Goal: Check status: Check status

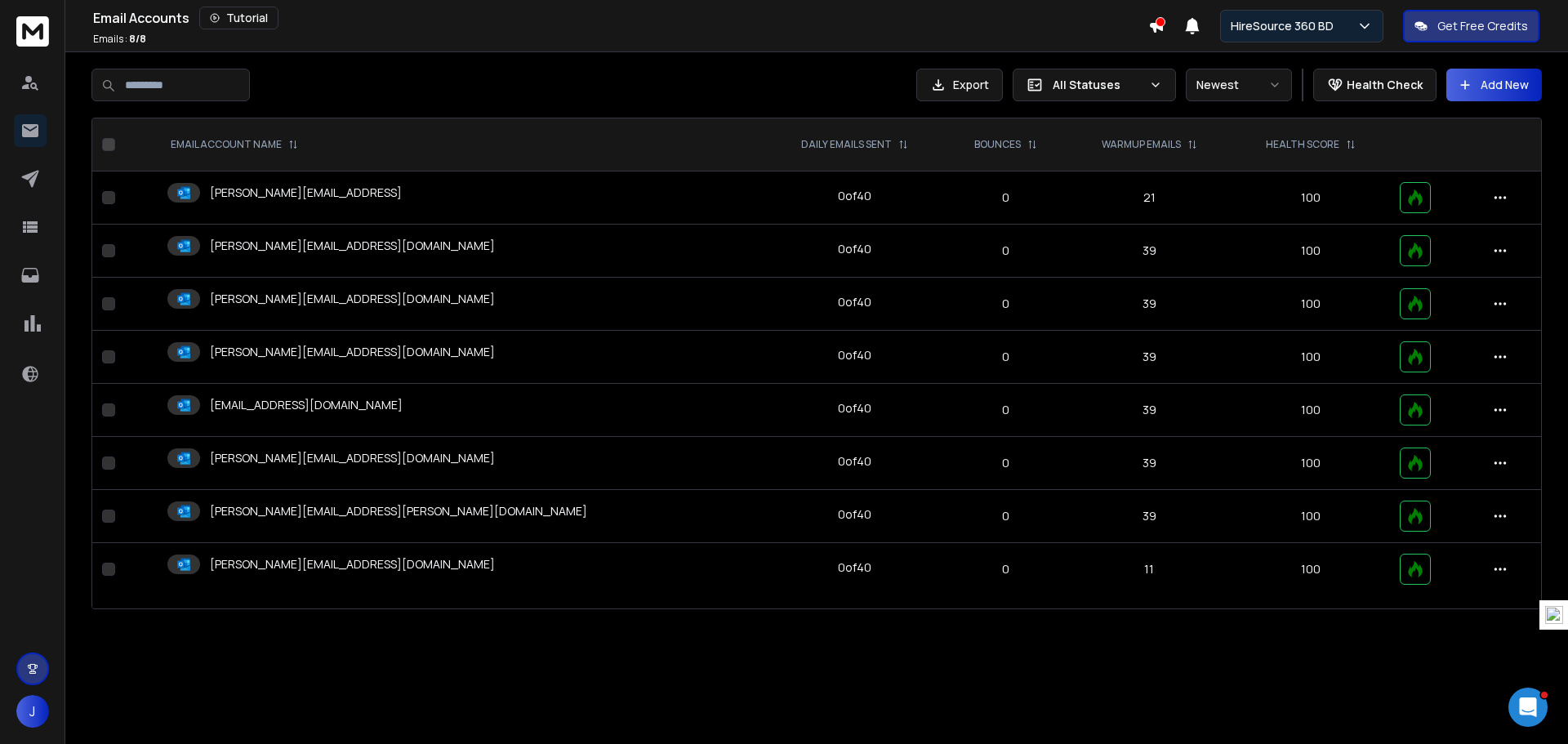
click at [1373, 26] on icon "button" at bounding box center [1365, 26] width 16 height 16
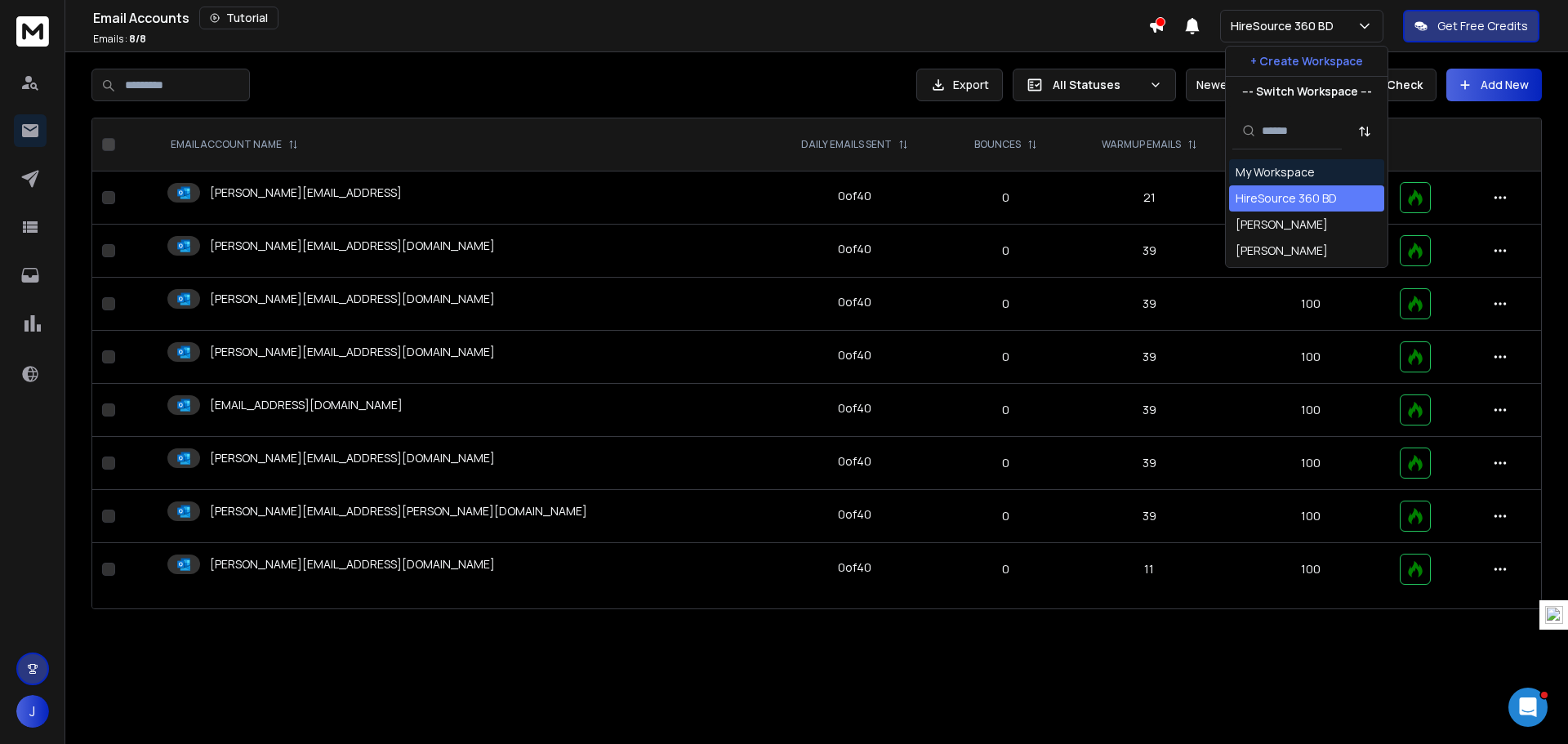
click at [1274, 174] on div "My Workspace" at bounding box center [1275, 173] width 79 height 16
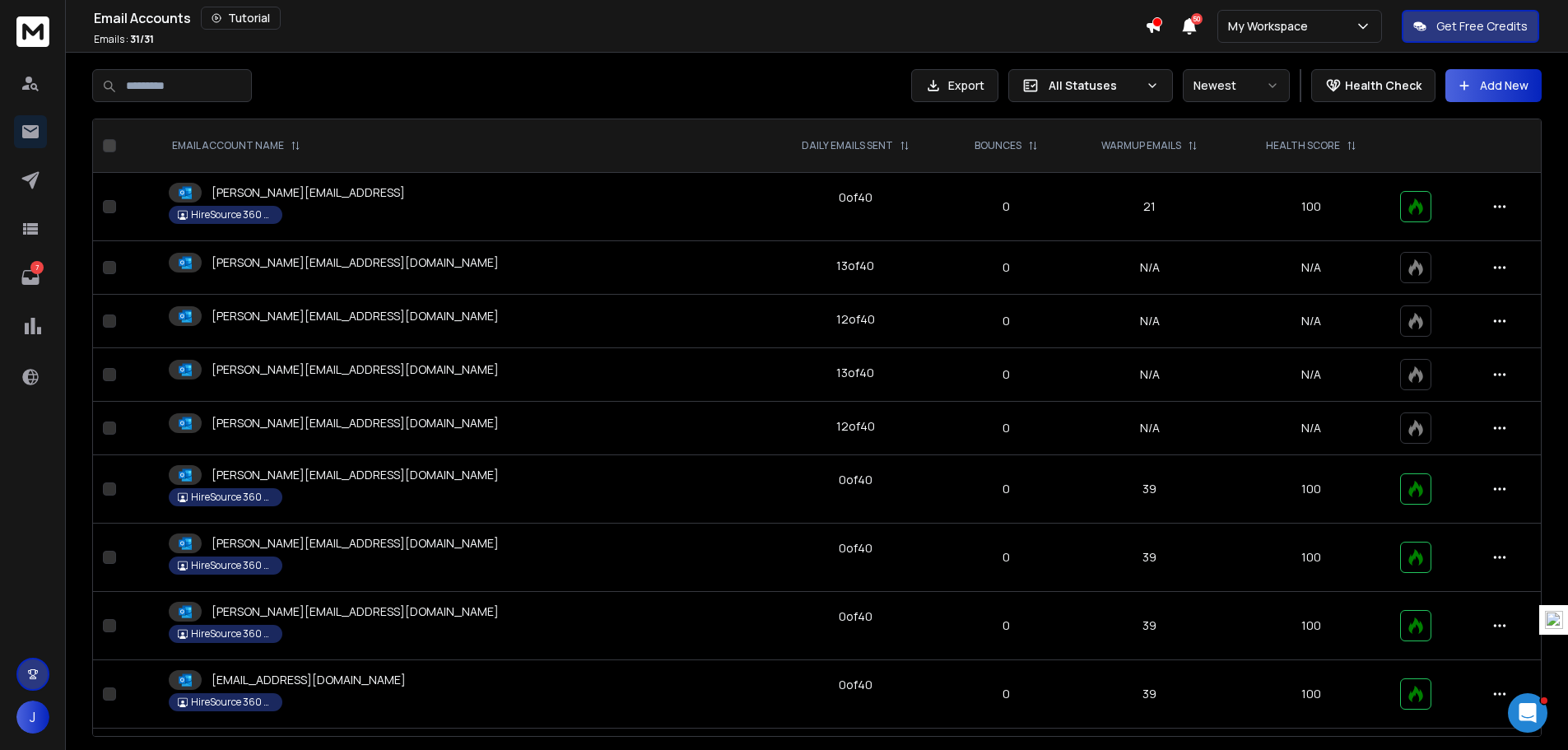
scroll to position [3, 0]
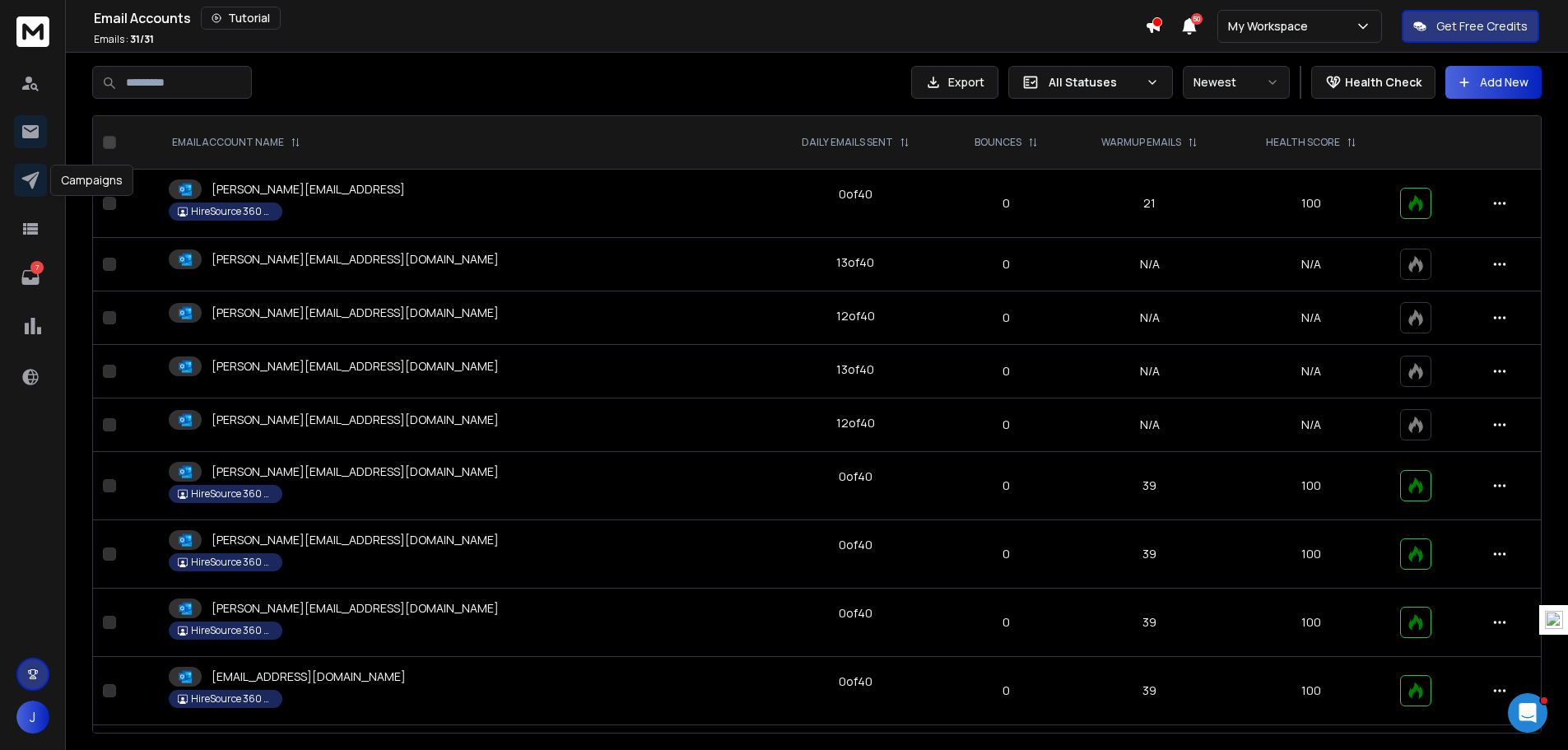
click at [25, 180] on icon at bounding box center [30, 181] width 17 height 17
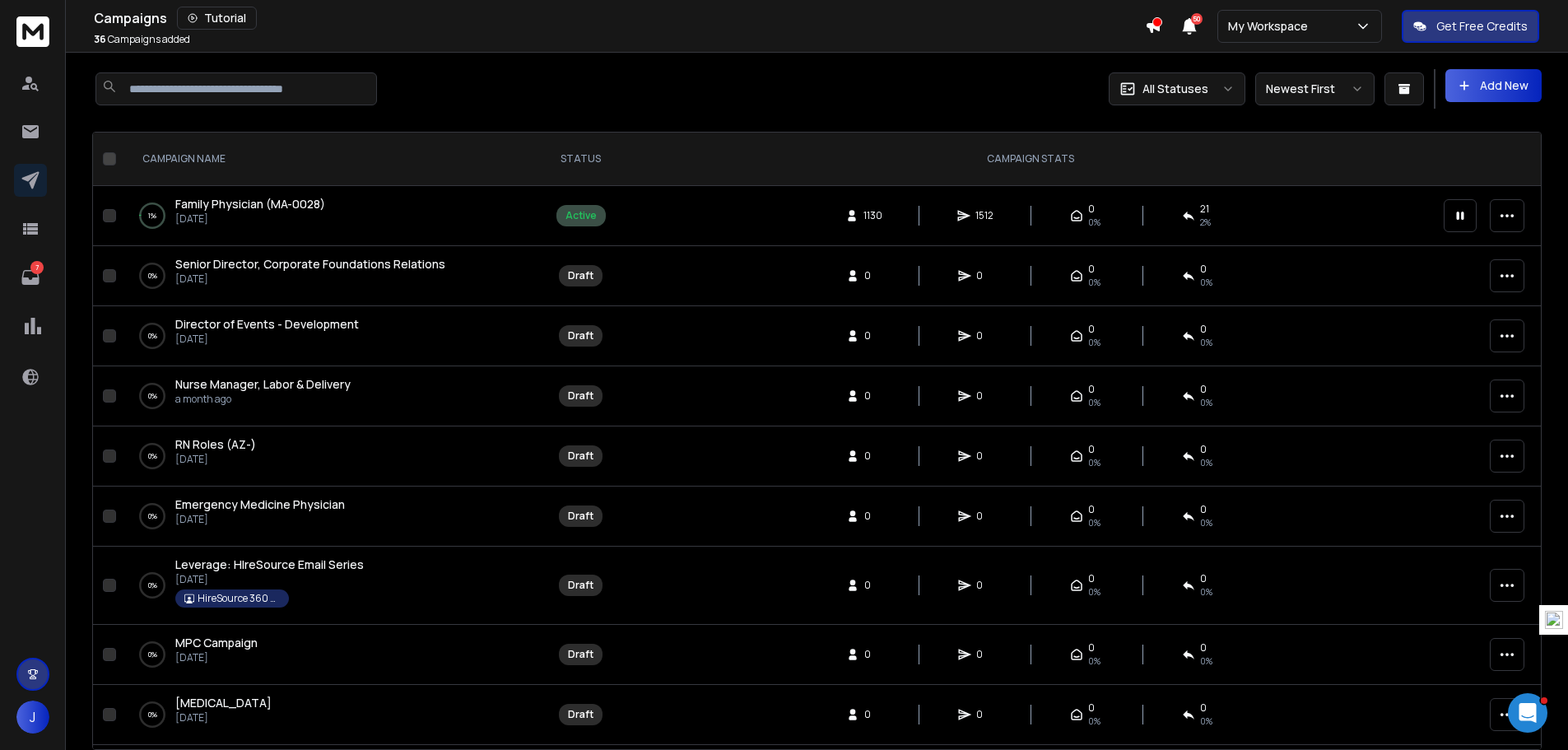
click at [231, 206] on span "Family Physician (MA-0028)" at bounding box center [250, 203] width 150 height 16
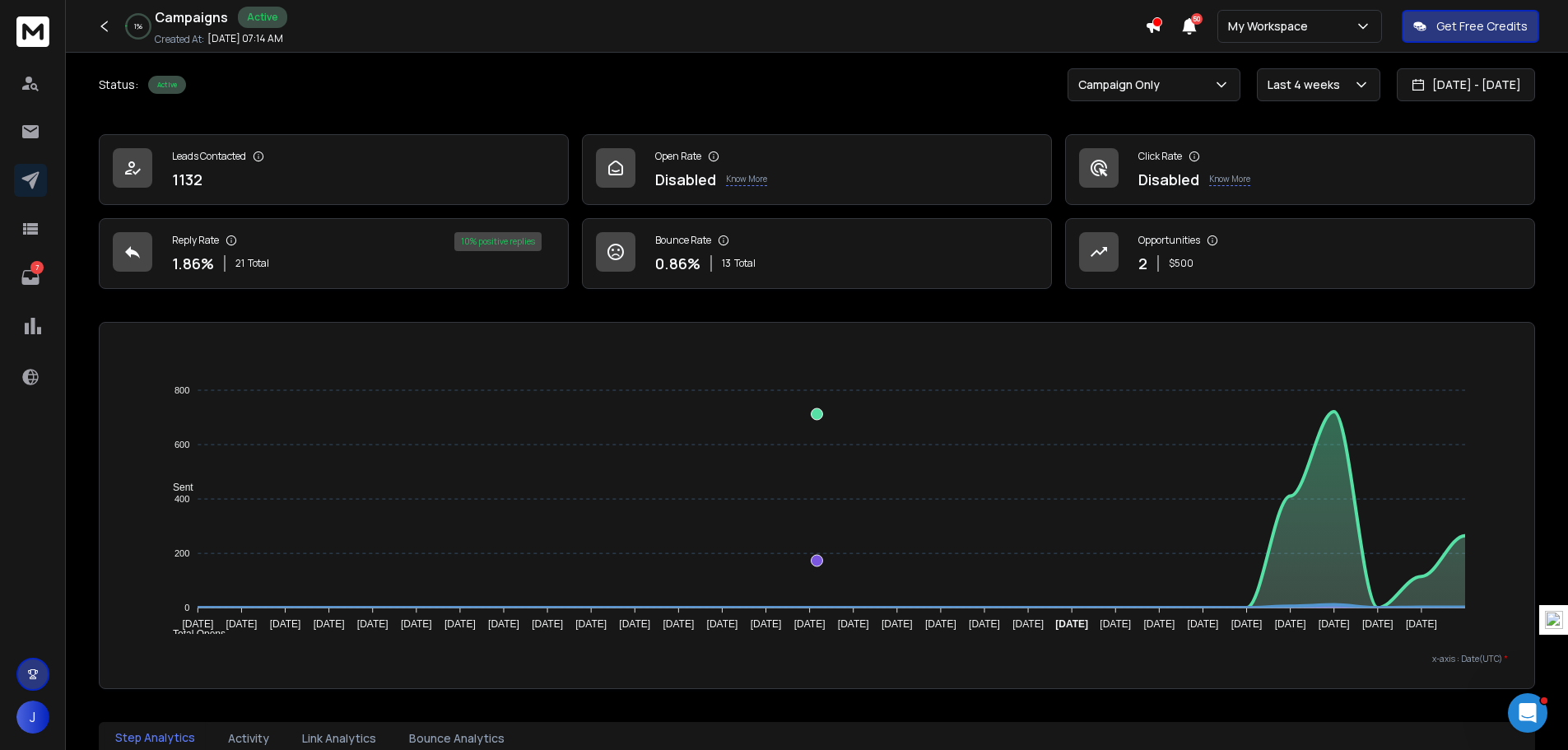
scroll to position [108, 0]
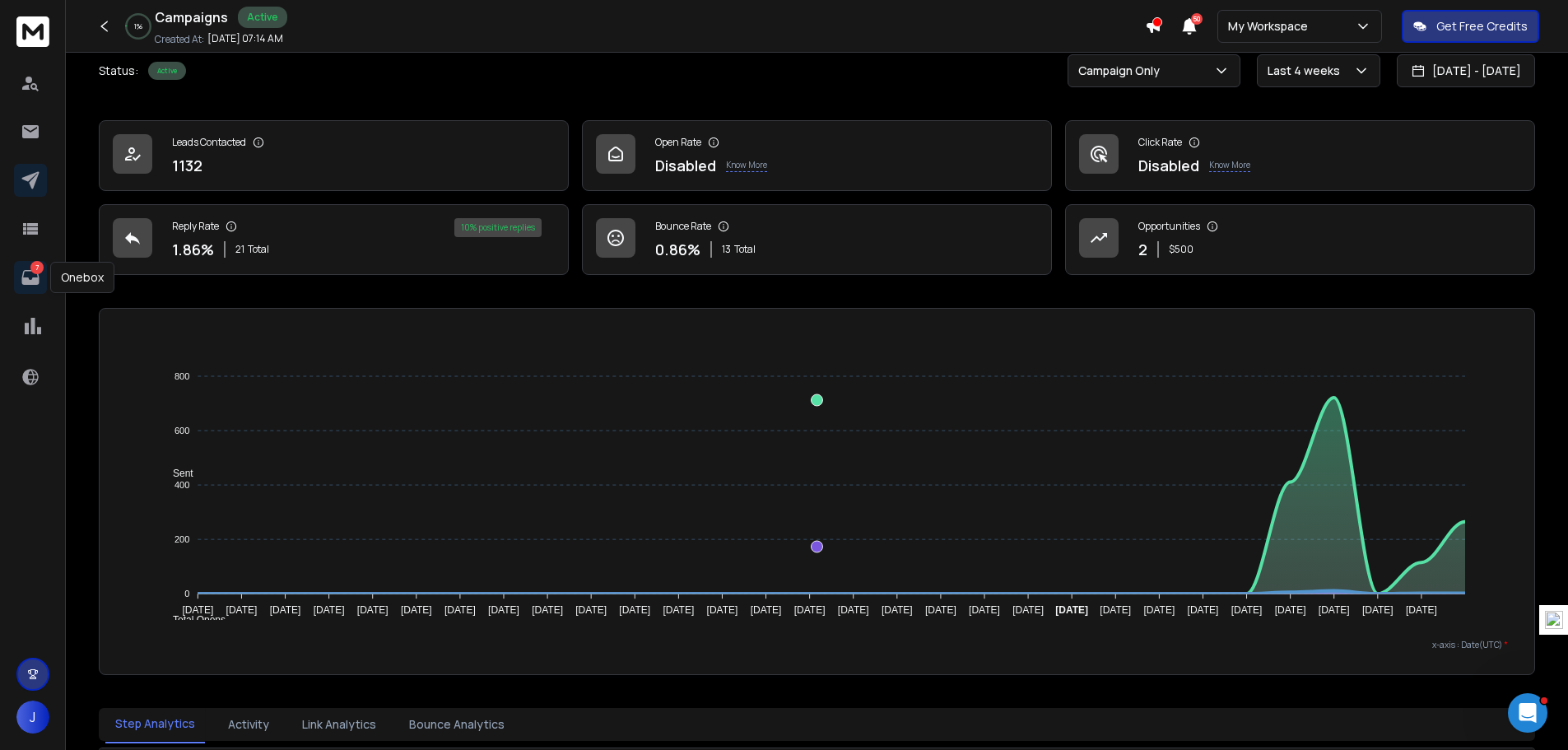
click at [27, 280] on icon at bounding box center [30, 278] width 17 height 15
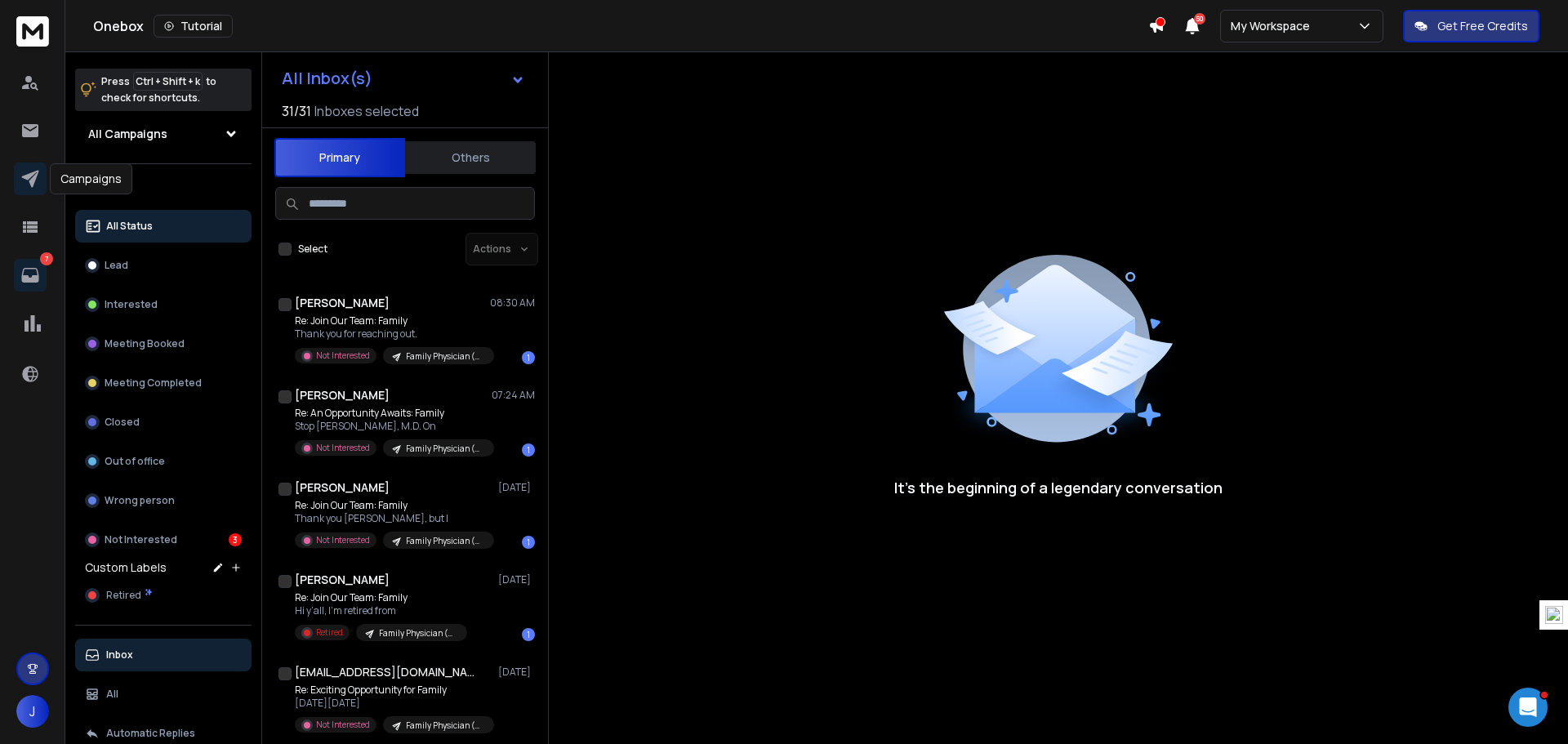
click at [32, 179] on icon at bounding box center [30, 179] width 17 height 17
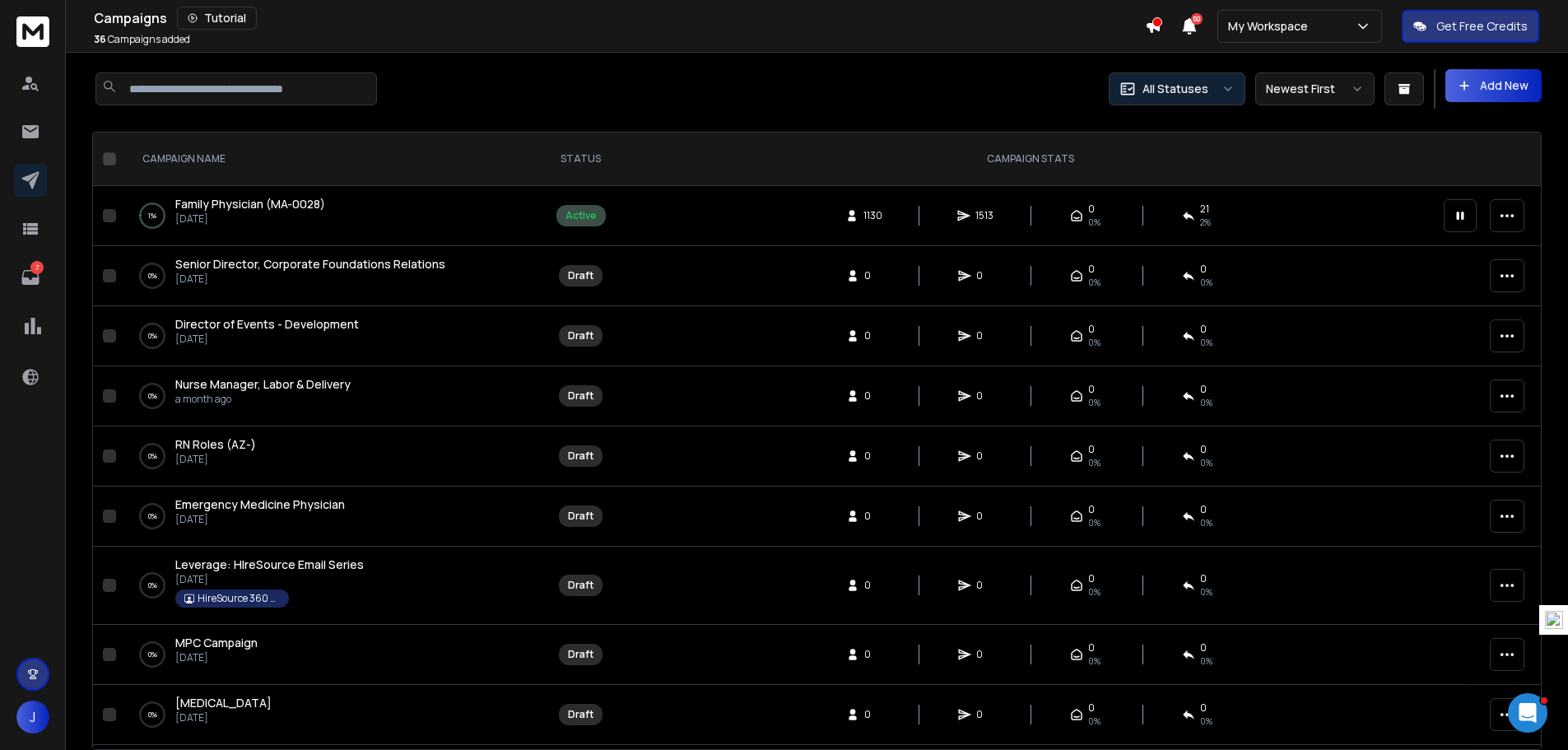
click at [1234, 90] on icon "button" at bounding box center [1228, 89] width 13 height 13
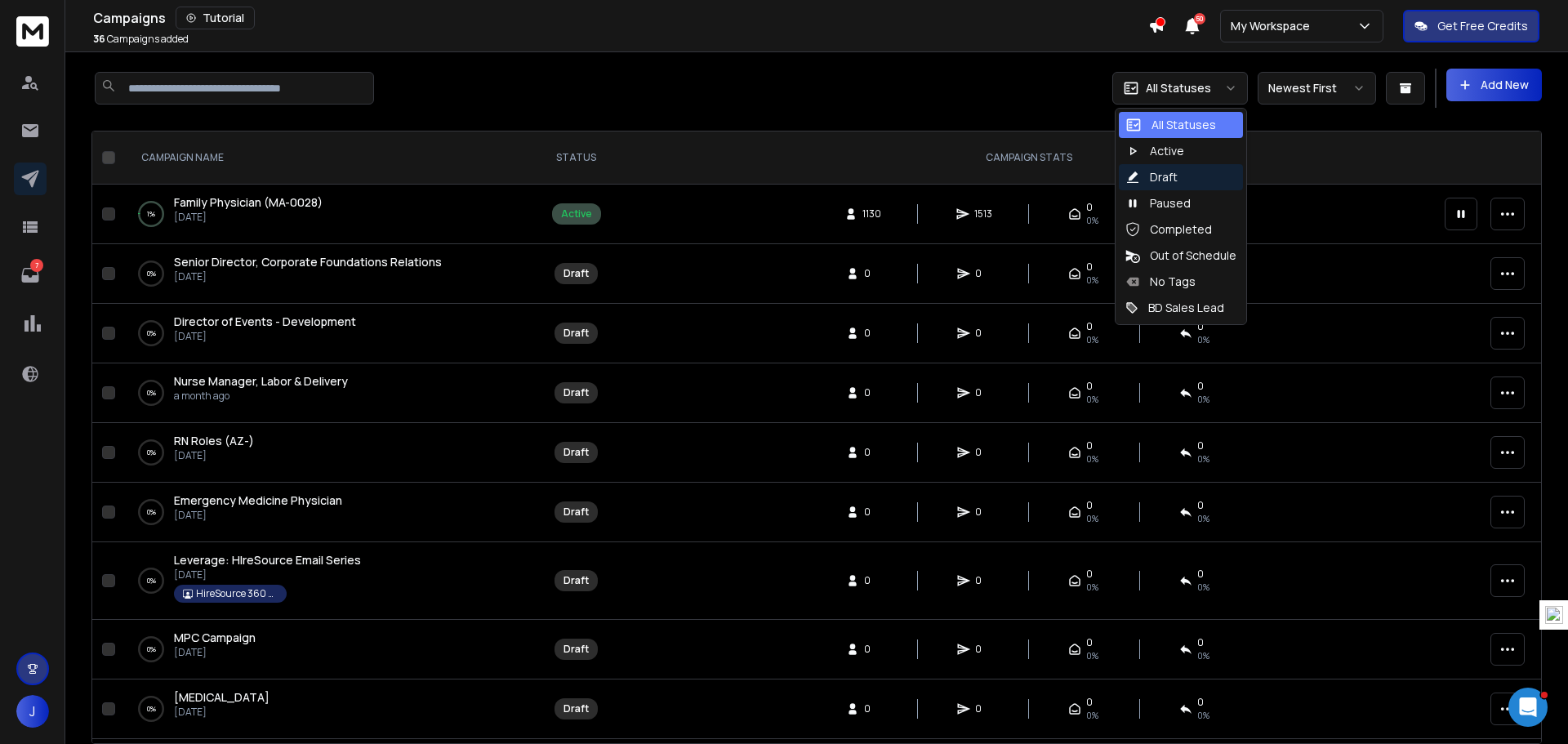
click at [1171, 177] on div "Draft" at bounding box center [1152, 178] width 53 height 16
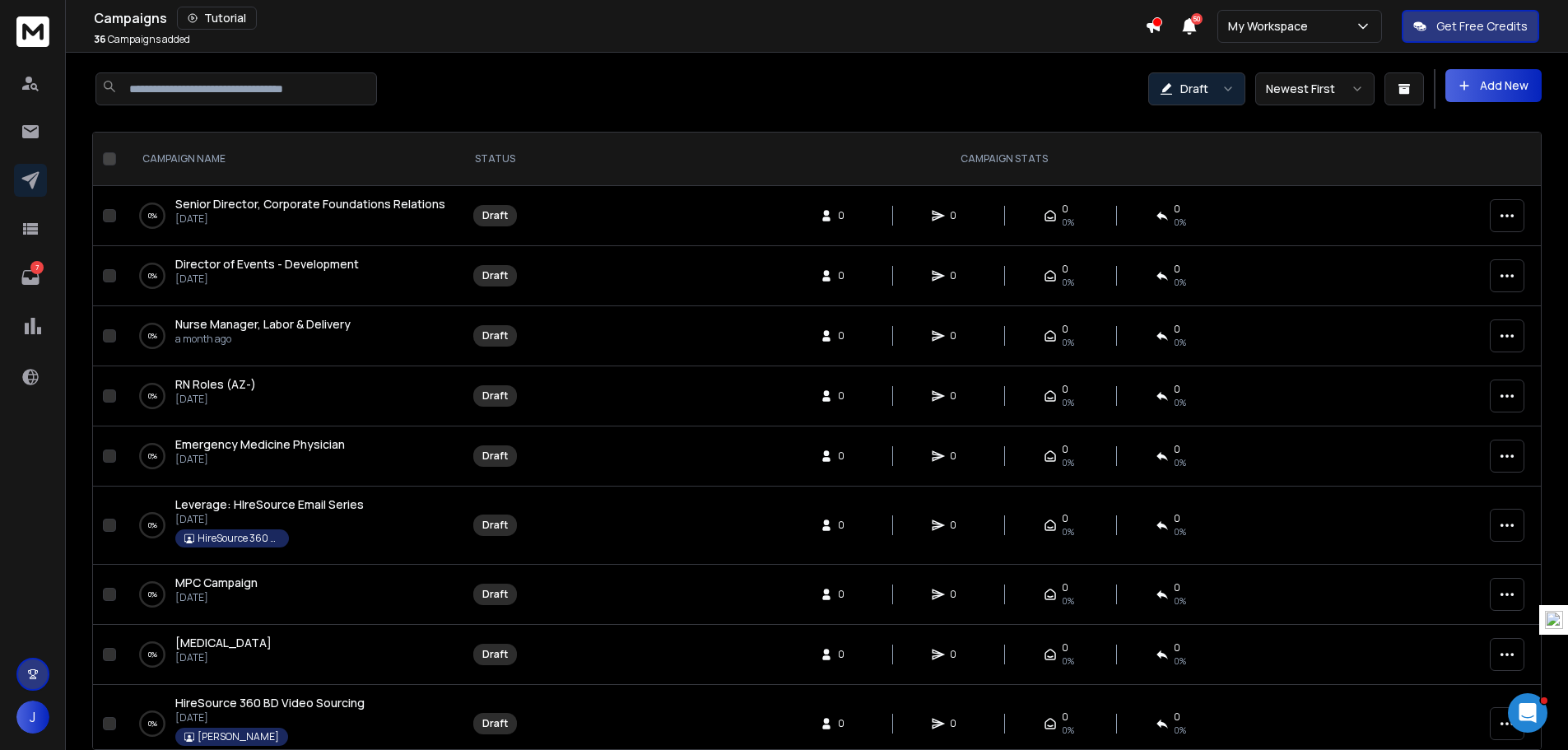
click at [1233, 86] on icon "button" at bounding box center [1228, 89] width 13 height 13
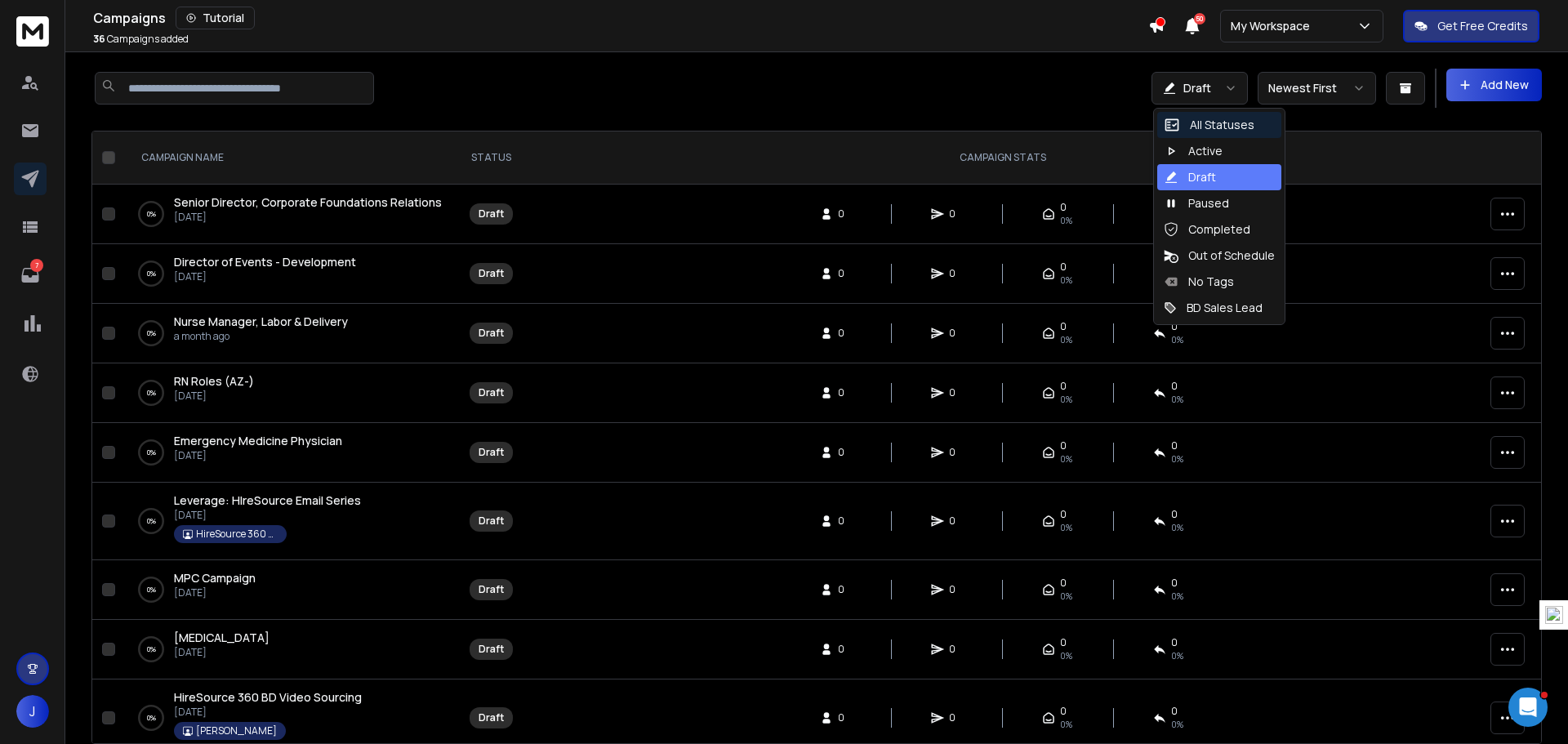
click at [1204, 123] on div "All Statuses" at bounding box center [1209, 125] width 90 height 16
